Goal: Information Seeking & Learning: Understand process/instructions

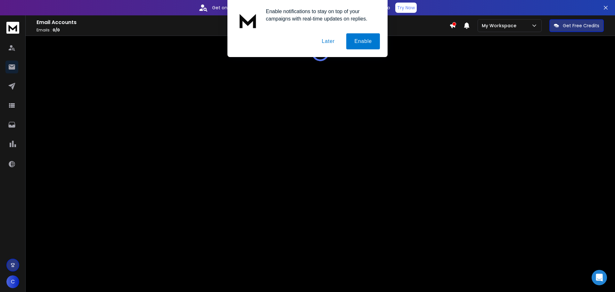
click at [329, 42] on button "Later" at bounding box center [328, 41] width 29 height 16
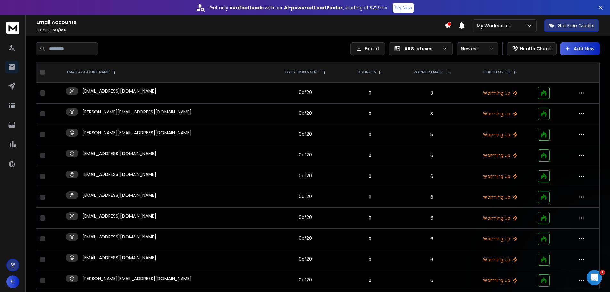
click at [594, 278] on icon "Open Intercom Messenger" at bounding box center [595, 277] width 4 height 5
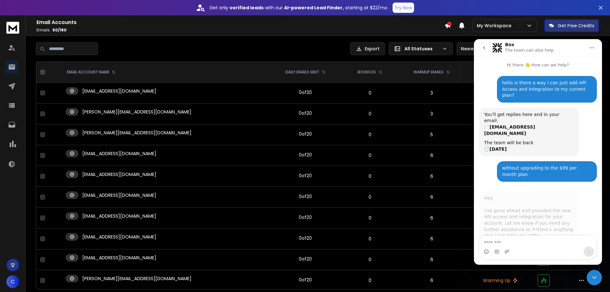
scroll to position [1, 0]
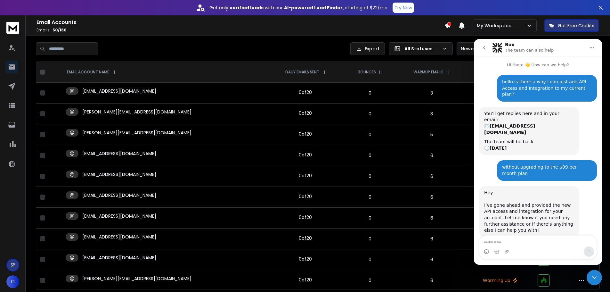
click at [510, 244] on textarea "Message…" at bounding box center [538, 241] width 117 height 11
type textarea "**********"
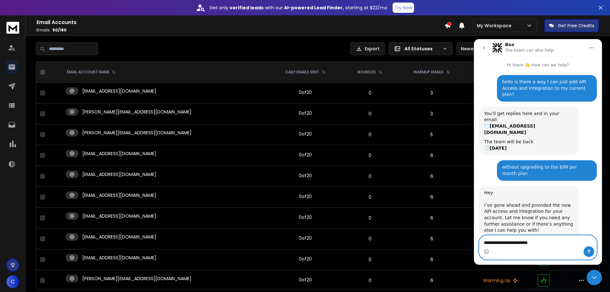
click at [590, 250] on icon "Send a message…" at bounding box center [589, 251] width 5 height 5
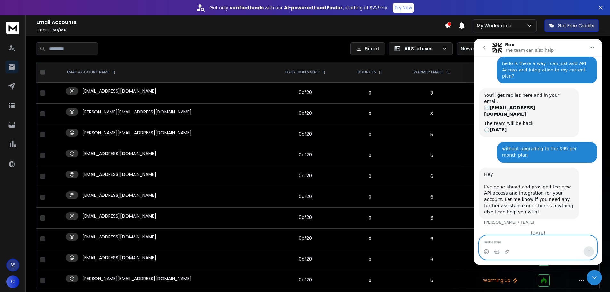
scroll to position [28, 0]
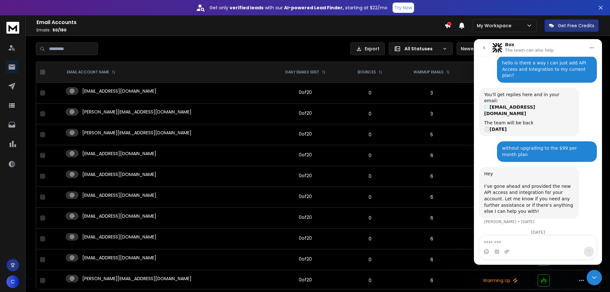
click at [601, 10] on icon at bounding box center [601, 8] width 6 height 6
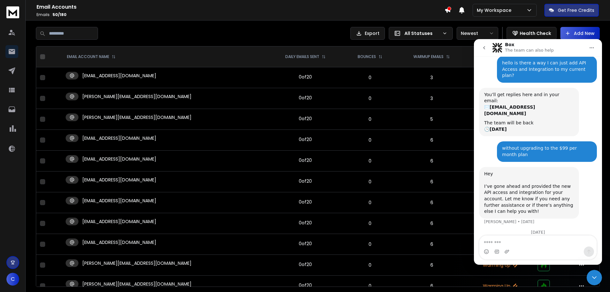
click at [591, 275] on icon "Close Intercom Messenger" at bounding box center [595, 278] width 8 height 8
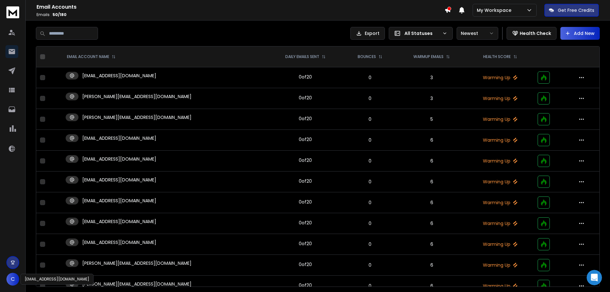
click at [13, 279] on span "C" at bounding box center [12, 279] width 13 height 13
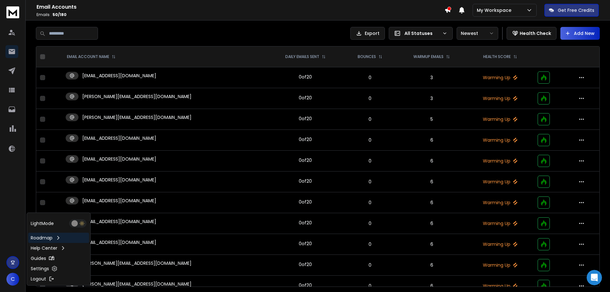
click at [16, 221] on div "C" at bounding box center [13, 146] width 26 height 292
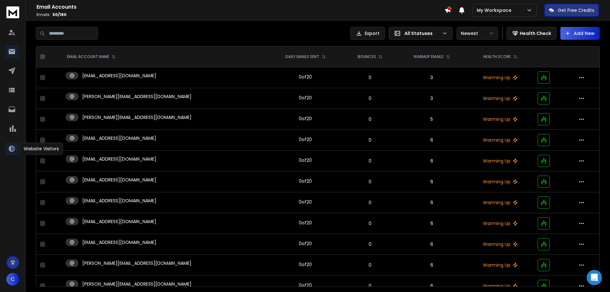
click at [12, 145] on icon at bounding box center [12, 149] width 8 height 8
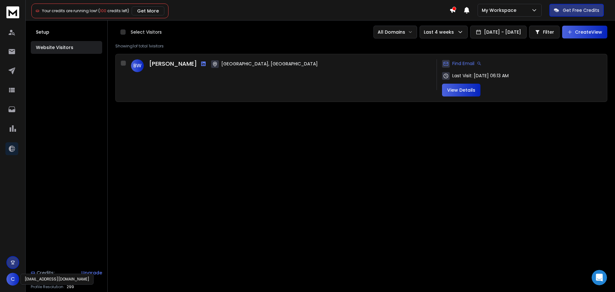
click at [13, 278] on span "C" at bounding box center [12, 279] width 13 height 13
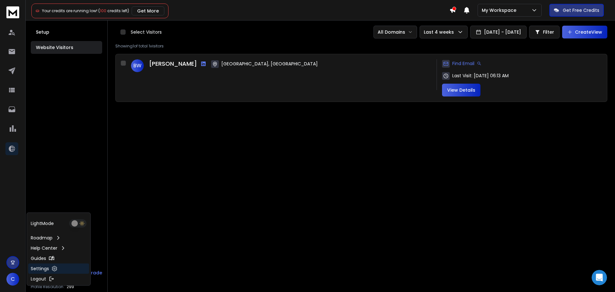
click at [41, 269] on p "Settings" at bounding box center [40, 268] width 18 height 6
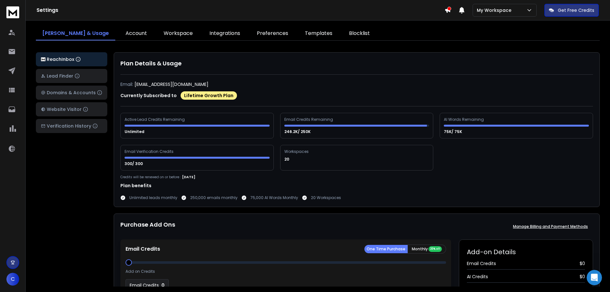
click at [203, 33] on link "Integrations" at bounding box center [225, 33] width 44 height 13
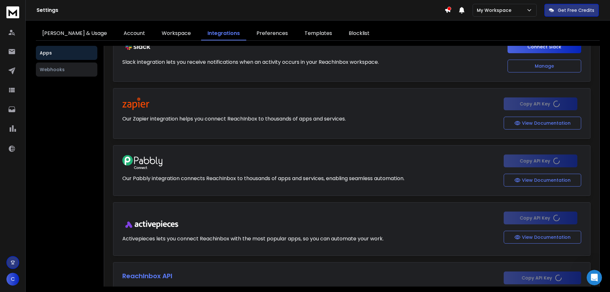
scroll to position [95, 0]
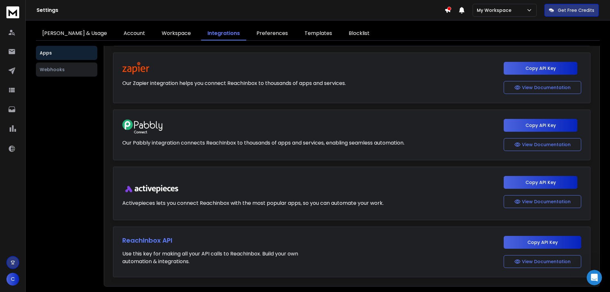
click at [202, 262] on p "Use this key for making all your API calls to ReachInbox. Build your own automa…" at bounding box center [210, 257] width 176 height 15
click at [537, 264] on button "View Documentation" at bounding box center [543, 261] width 78 height 13
